Goal: Navigation & Orientation: Find specific page/section

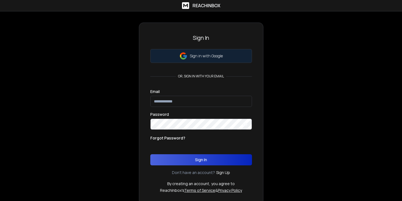
click at [222, 51] on button "Sign in with Google" at bounding box center [201, 56] width 102 height 14
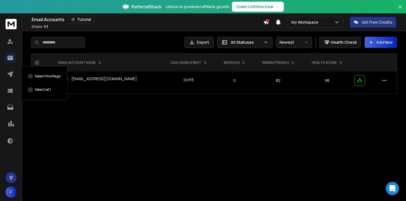
click at [37, 64] on button "Select this Page" at bounding box center [37, 62] width 4 height 4
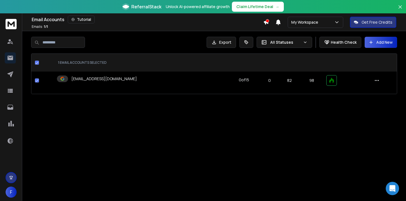
click at [378, 45] on button "Add New" at bounding box center [381, 42] width 32 height 11
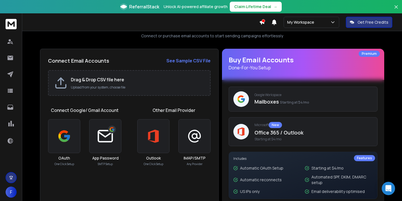
scroll to position [35, 0]
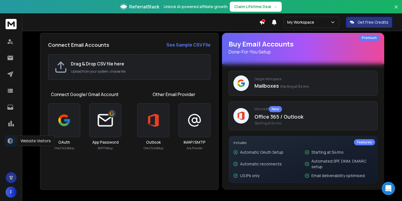
click at [8, 141] on icon at bounding box center [10, 141] width 6 height 6
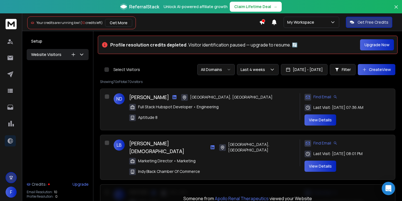
click at [62, 56] on button "Website Visitors" at bounding box center [58, 54] width 62 height 11
click at [396, 5] on icon "Close banner" at bounding box center [396, 6] width 5 height 5
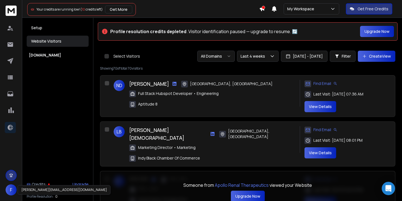
click at [12, 192] on span "F" at bounding box center [11, 189] width 11 height 11
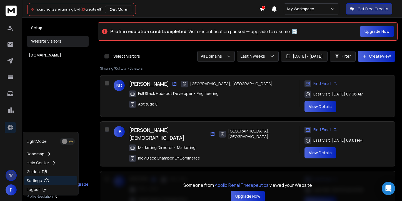
click at [43, 181] on div "Settings" at bounding box center [50, 180] width 53 height 9
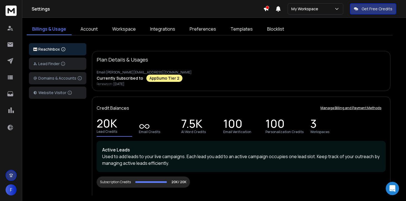
click at [68, 65] on button "Lead Finder" at bounding box center [57, 63] width 57 height 12
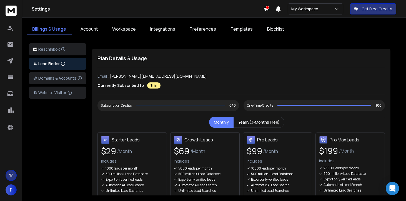
click at [68, 80] on button "Domains & Accounts" at bounding box center [57, 78] width 57 height 12
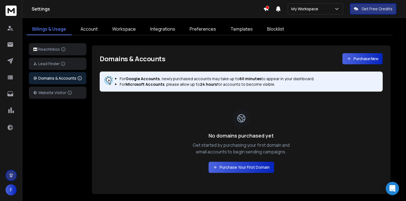
click at [64, 93] on button "Website Visitor" at bounding box center [57, 92] width 57 height 12
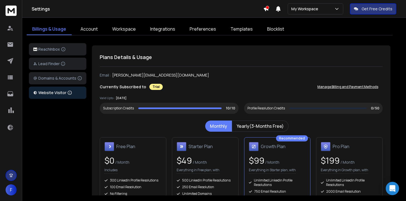
click at [59, 75] on button "Domains & Accounts" at bounding box center [57, 78] width 57 height 12
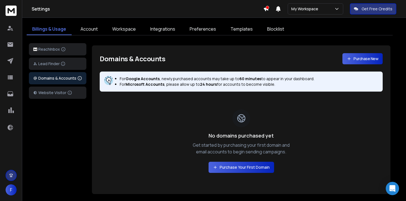
click at [58, 88] on button "Website Visitor" at bounding box center [57, 92] width 57 height 12
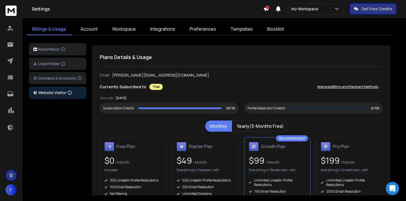
click at [67, 76] on button "Domains & Accounts" at bounding box center [57, 78] width 57 height 12
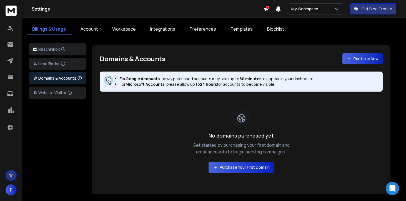
click at [47, 64] on button "Lead Finder" at bounding box center [57, 63] width 57 height 12
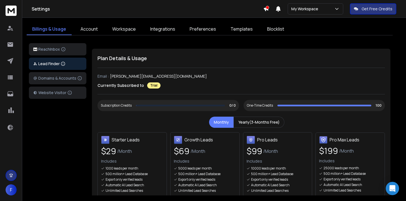
click at [53, 48] on button "ReachInbox" at bounding box center [57, 49] width 57 height 12
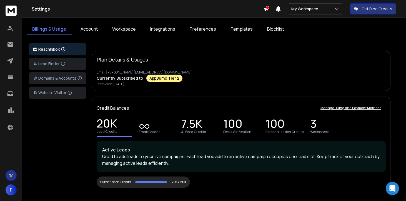
click at [94, 32] on link "Account" at bounding box center [89, 29] width 28 height 12
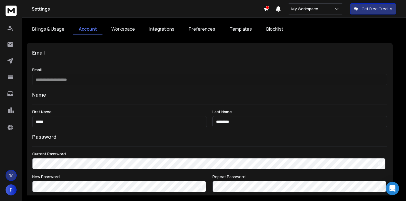
click at [125, 30] on link "Workspace" at bounding box center [123, 29] width 35 height 12
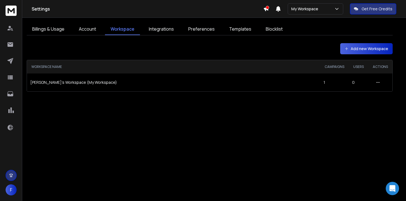
click at [163, 32] on link "Integrations" at bounding box center [161, 29] width 36 height 12
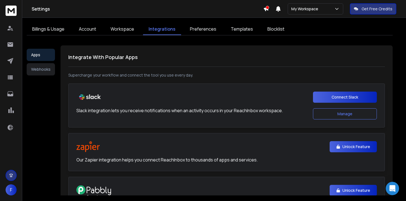
click at [200, 29] on link "Preferences" at bounding box center [202, 29] width 37 height 12
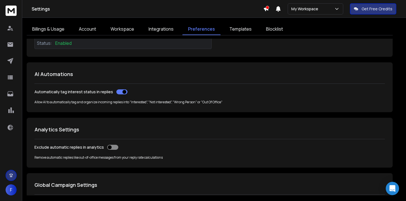
scroll to position [103, 0]
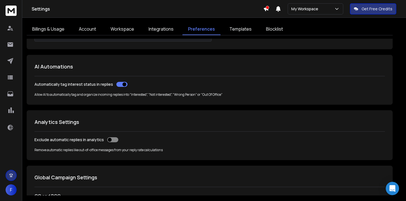
click at [246, 24] on link "Templates" at bounding box center [240, 29] width 33 height 12
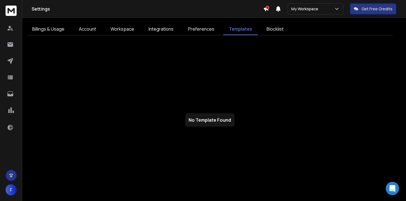
click at [283, 33] on link "Blocklist" at bounding box center [275, 29] width 28 height 12
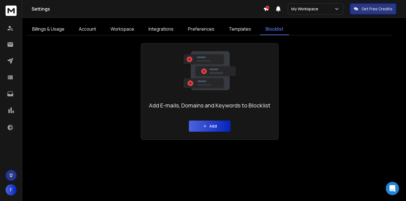
click at [124, 33] on link "Workspace" at bounding box center [122, 29] width 35 height 12
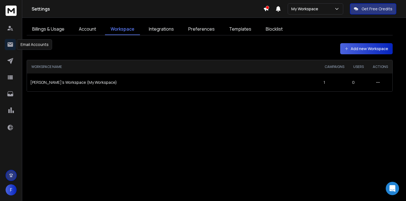
click at [11, 47] on icon at bounding box center [10, 44] width 7 height 7
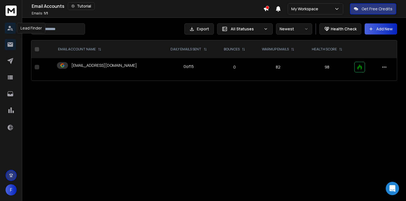
click at [10, 27] on circle at bounding box center [10, 27] width 2 height 2
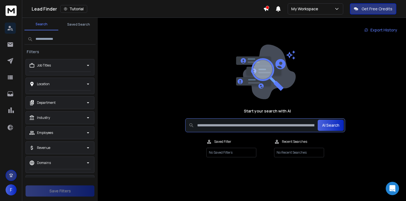
click at [9, 11] on icon at bounding box center [11, 11] width 11 height 10
